Goal: Task Accomplishment & Management: Manage account settings

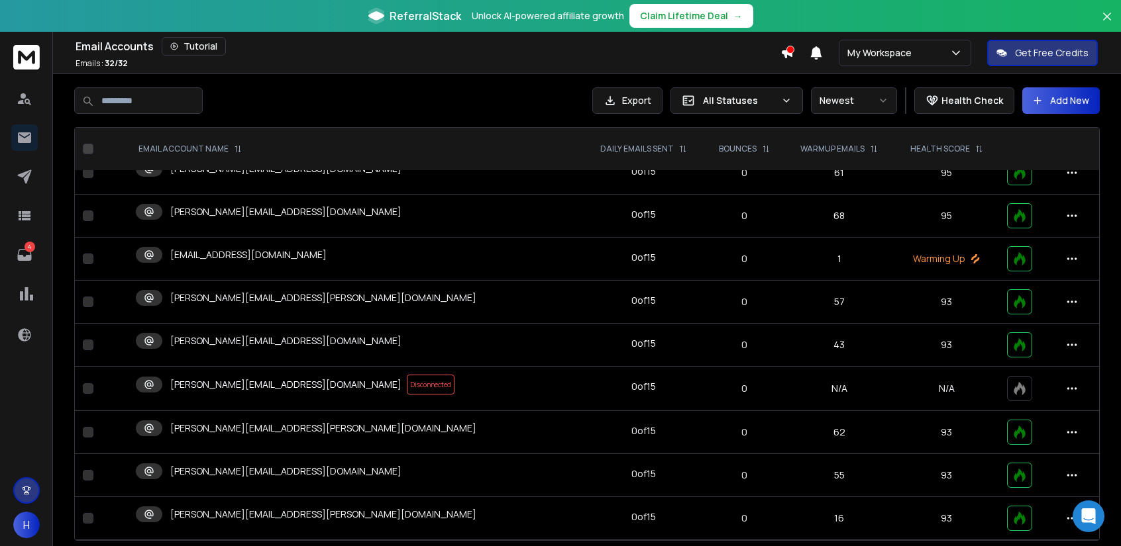
scroll to position [795, 0]
click at [1066, 384] on icon at bounding box center [1072, 388] width 12 height 12
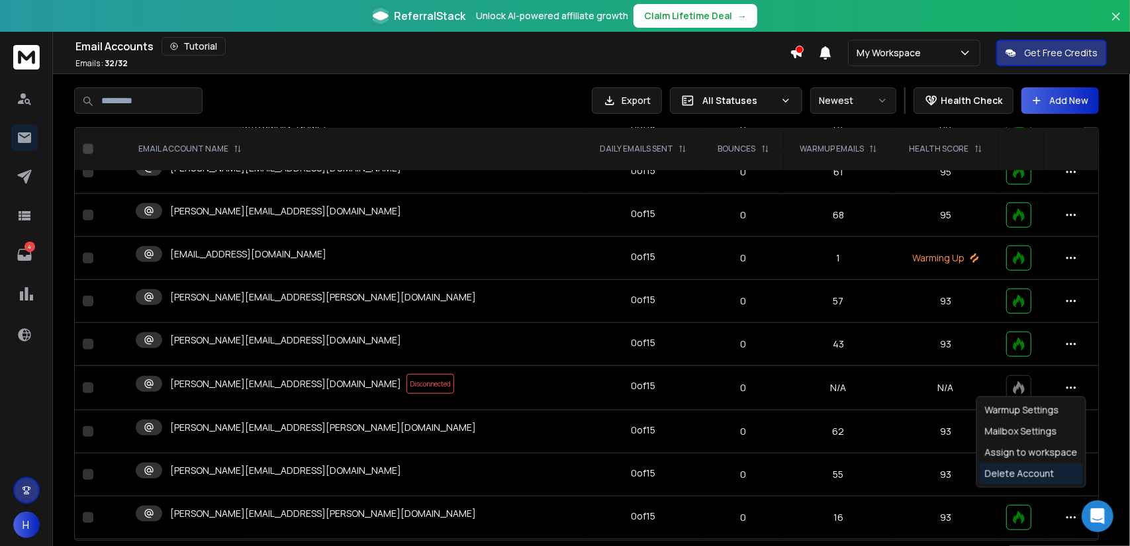
click at [1027, 472] on div "Delete Account" at bounding box center [1031, 474] width 103 height 21
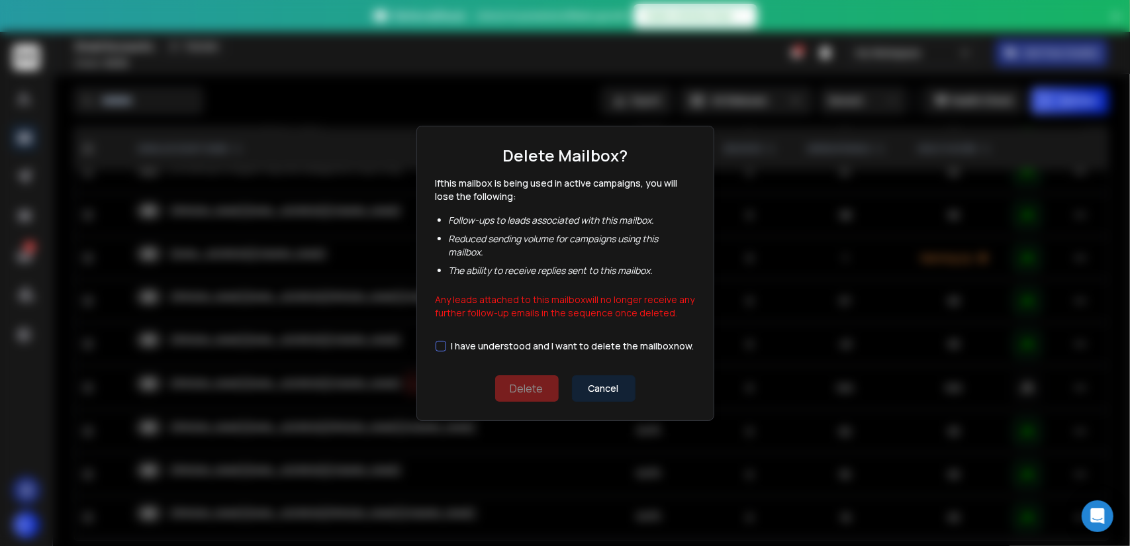
click at [439, 345] on button "I have understood and I want to delete the mailbox now." at bounding box center [441, 346] width 11 height 11
click at [538, 394] on button "Delete" at bounding box center [527, 388] width 64 height 26
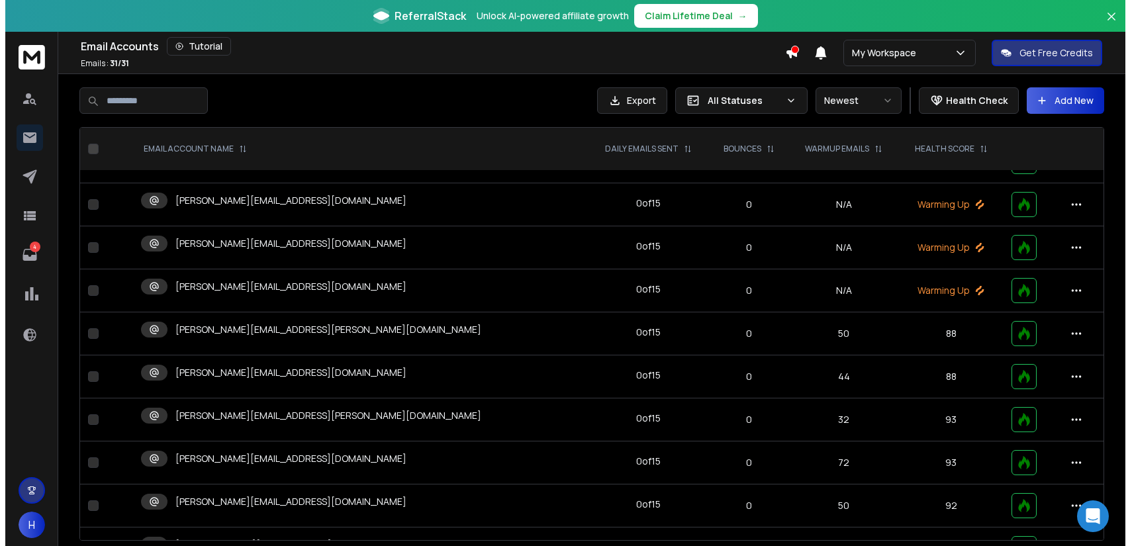
scroll to position [0, 0]
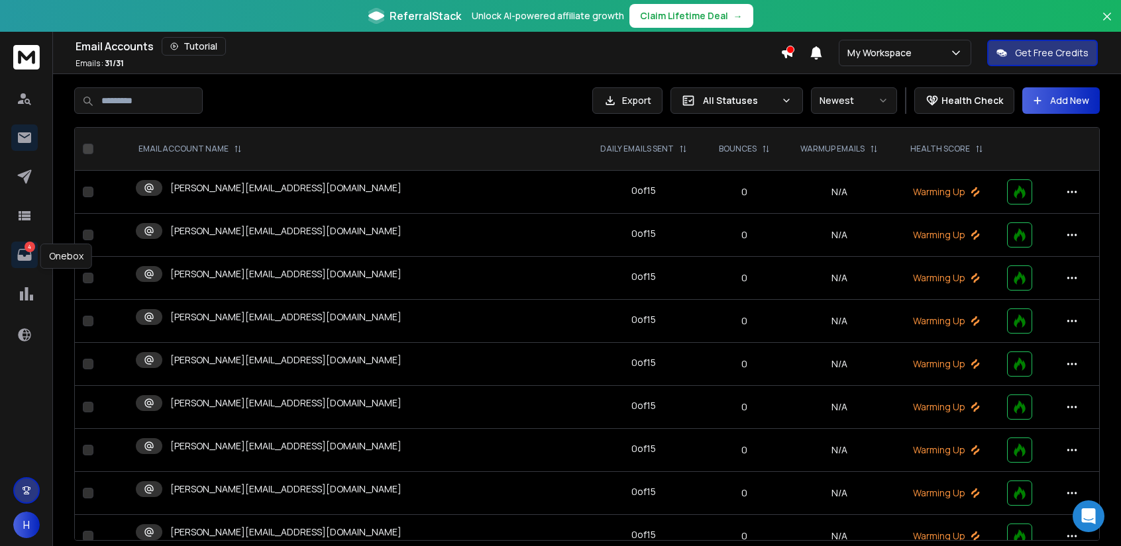
click at [26, 253] on icon at bounding box center [25, 255] width 16 height 16
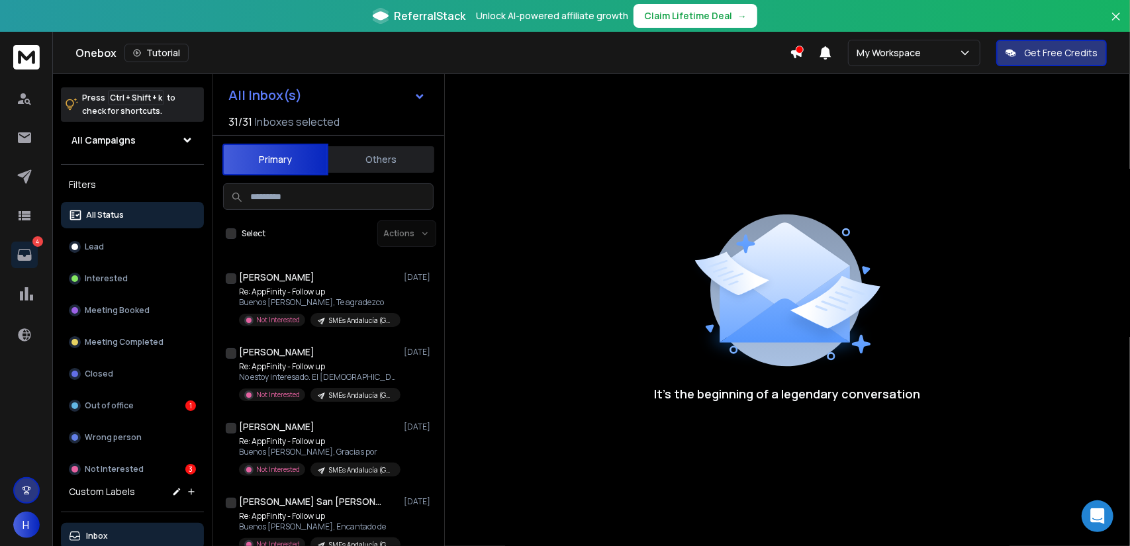
click at [25, 62] on icon at bounding box center [26, 57] width 26 height 25
